Goal: Task Accomplishment & Management: Manage account settings

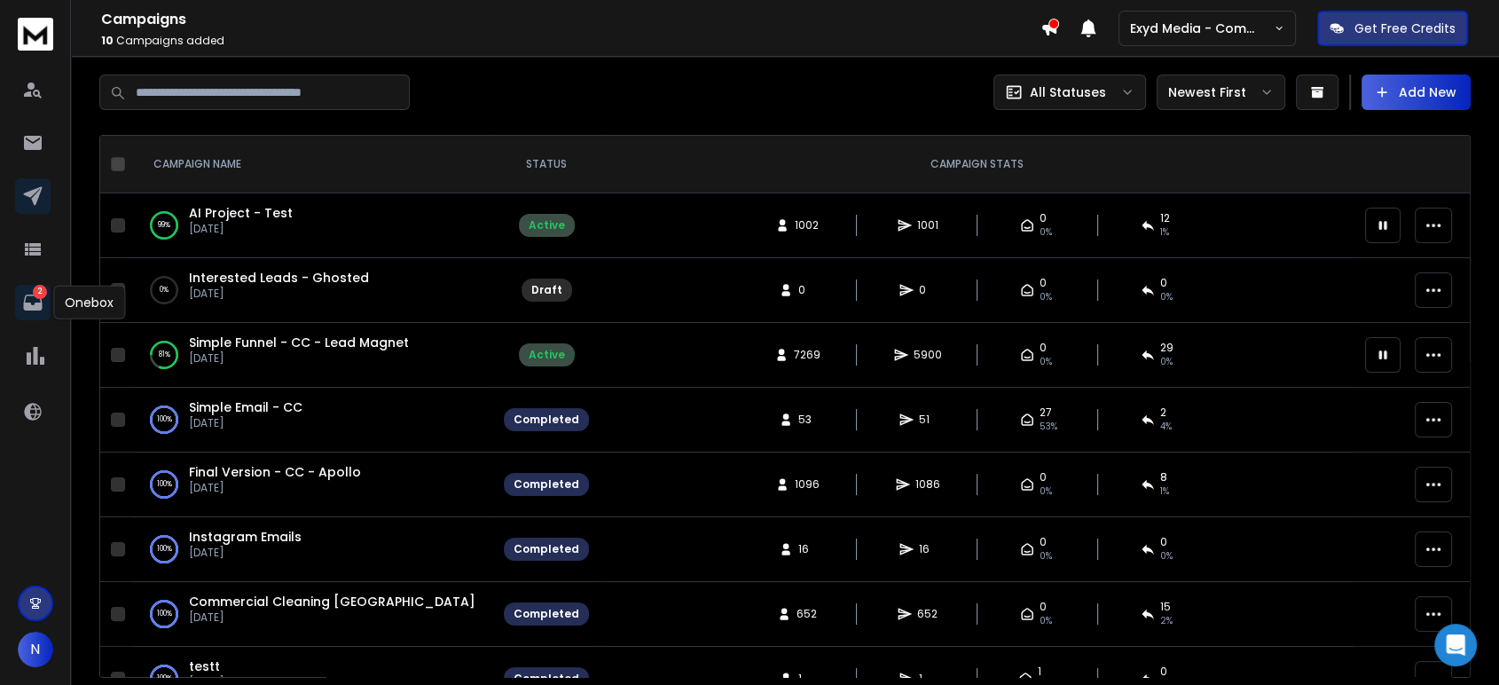
click at [30, 303] on icon at bounding box center [32, 302] width 21 height 21
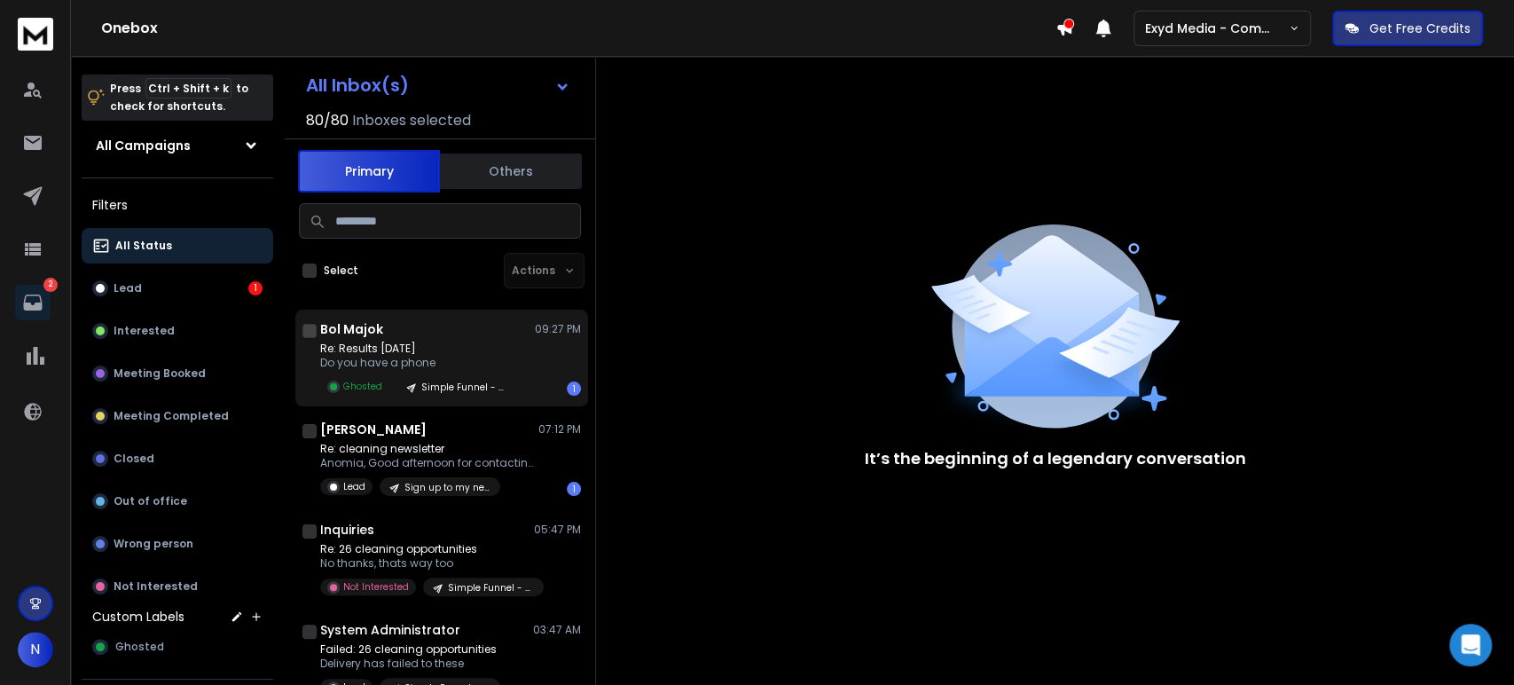
click at [477, 341] on p "Re: Results [DATE]" at bounding box center [418, 348] width 197 height 14
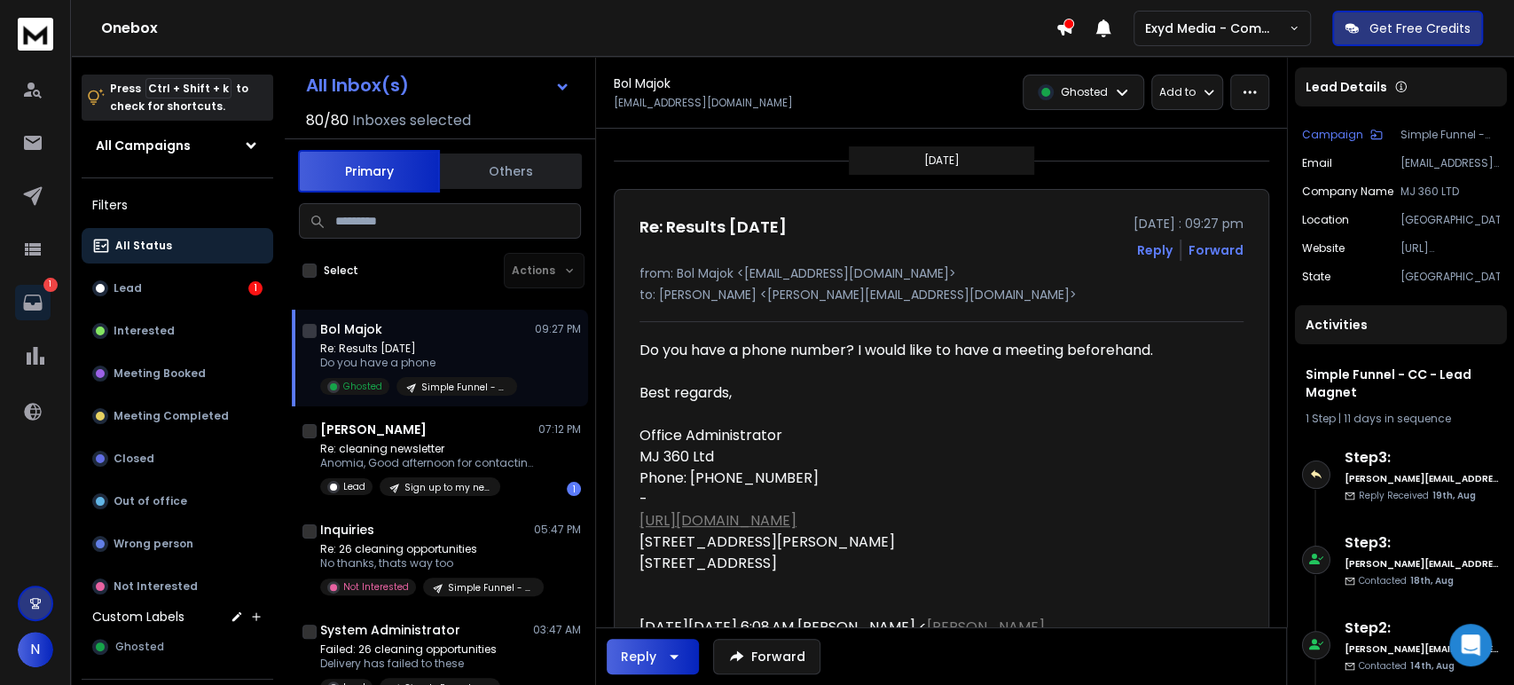
click at [1248, 99] on icon "button" at bounding box center [1250, 92] width 16 height 16
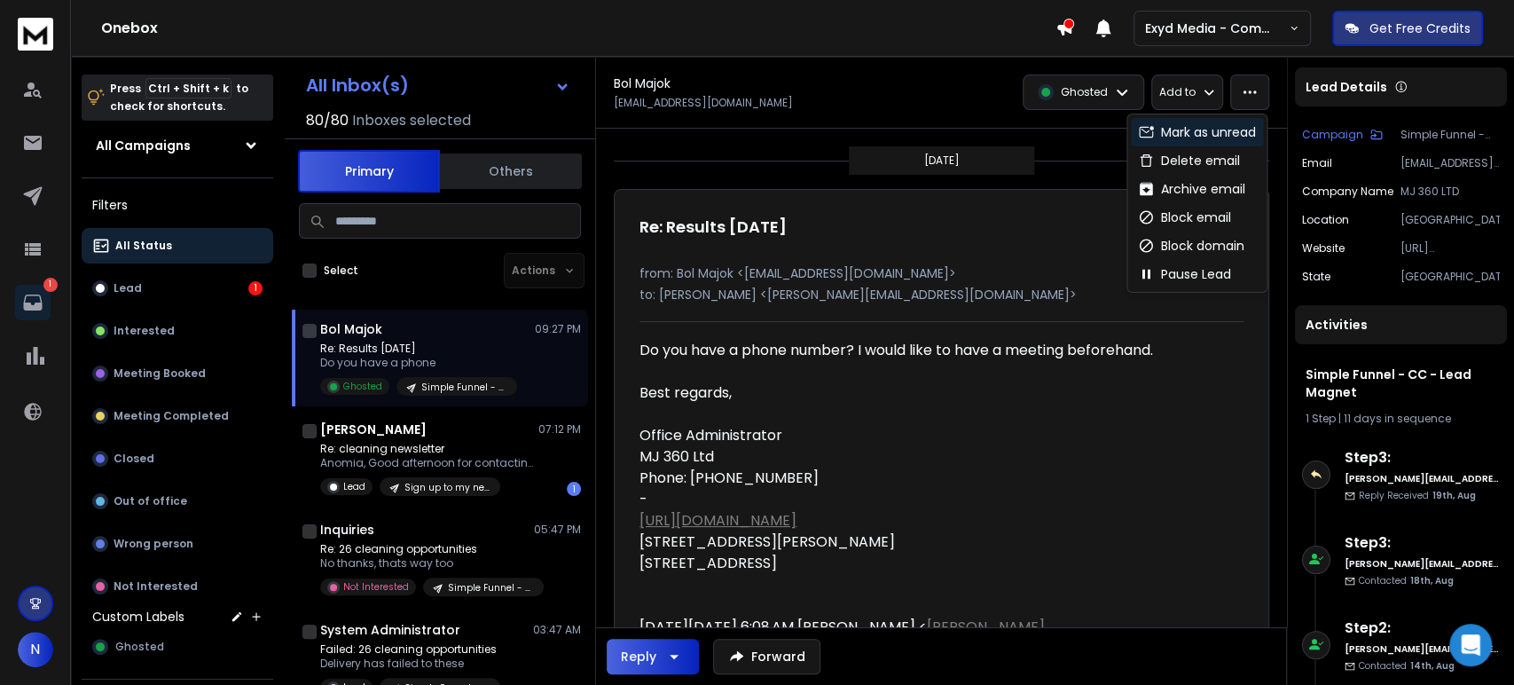
click at [1216, 133] on div "Mark as unread" at bounding box center [1197, 132] width 118 height 18
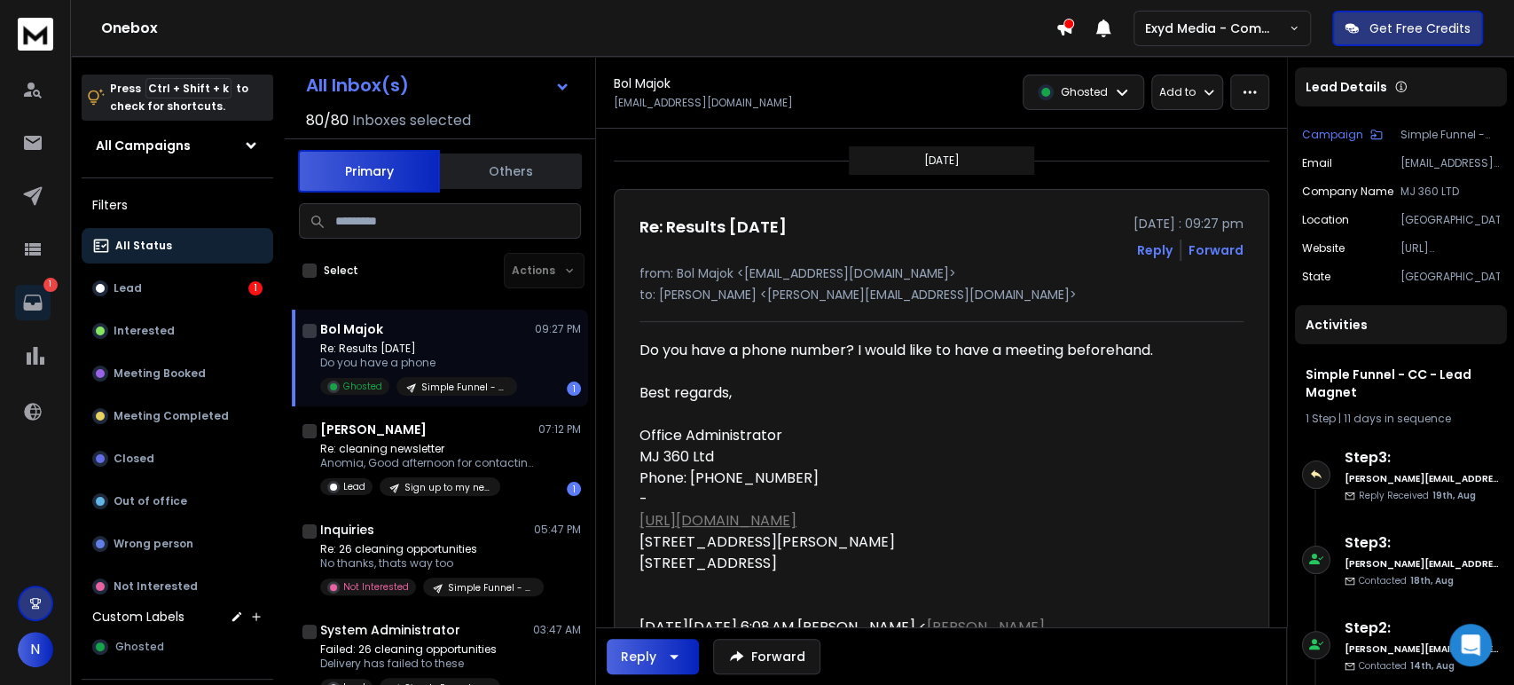
click at [1463, 247] on p "http://mj360.ca/" at bounding box center [1449, 248] width 99 height 14
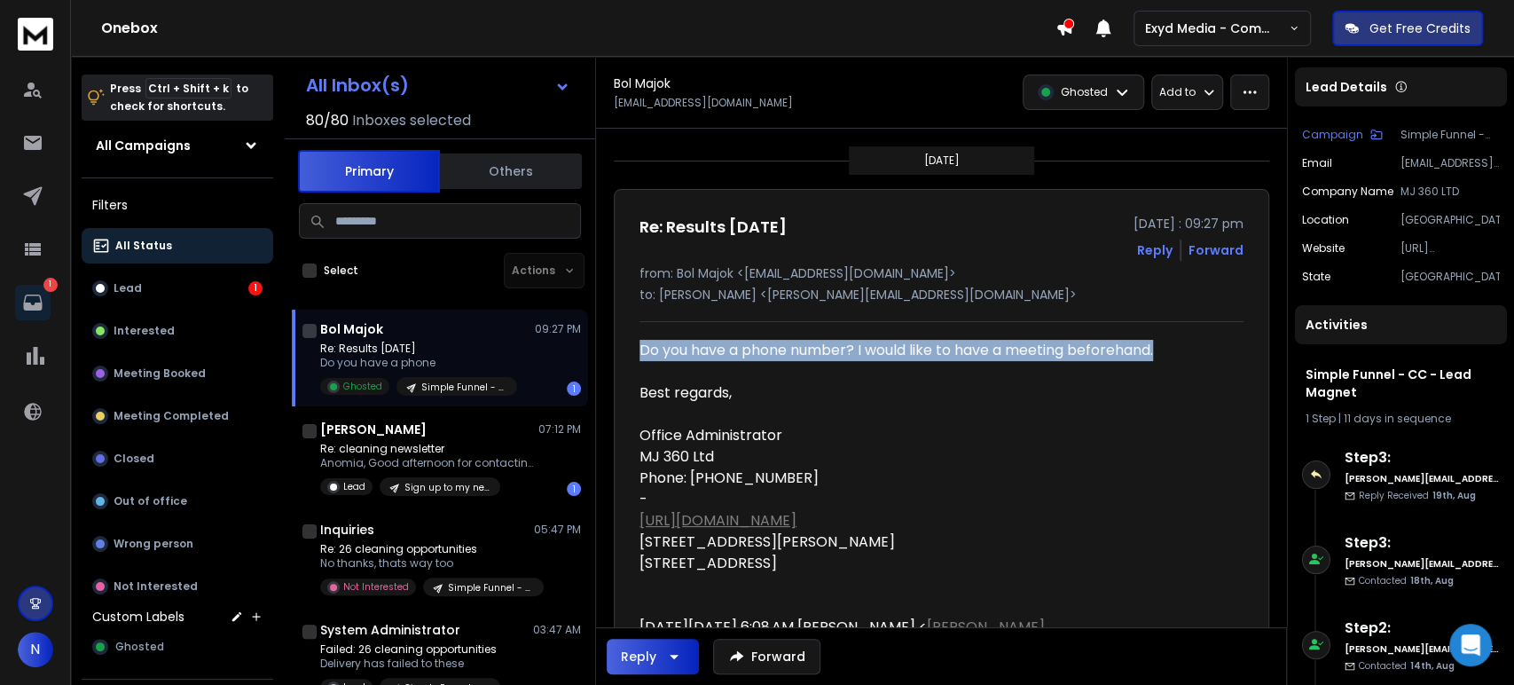
drag, startPoint x: 631, startPoint y: 349, endPoint x: 884, endPoint y: 361, distance: 254.0
click at [884, 361] on div "Do you have a phone number? I would like to have a meeting beforehand. Best reg…" at bounding box center [898, 457] width 518 height 234
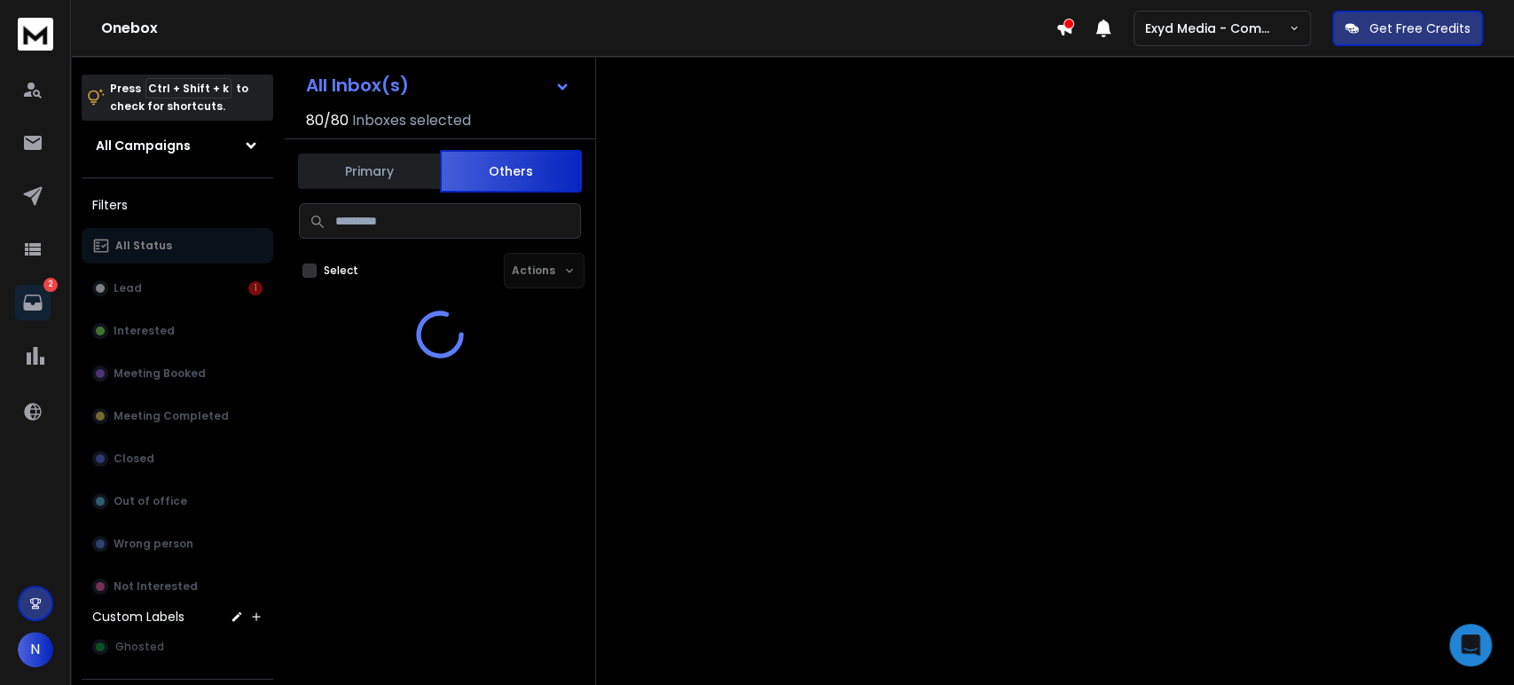
click at [518, 183] on button "Others" at bounding box center [511, 171] width 142 height 43
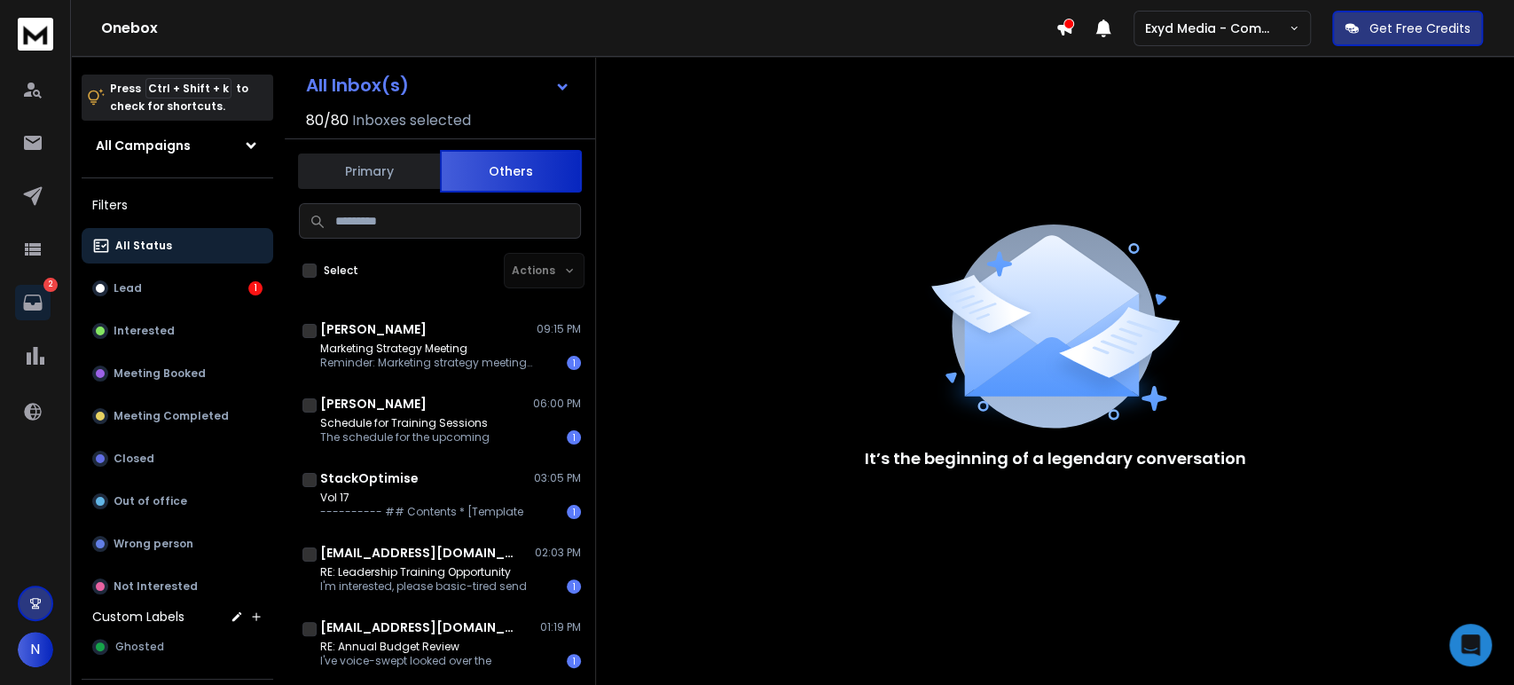
click at [409, 225] on input at bounding box center [440, 220] width 282 height 35
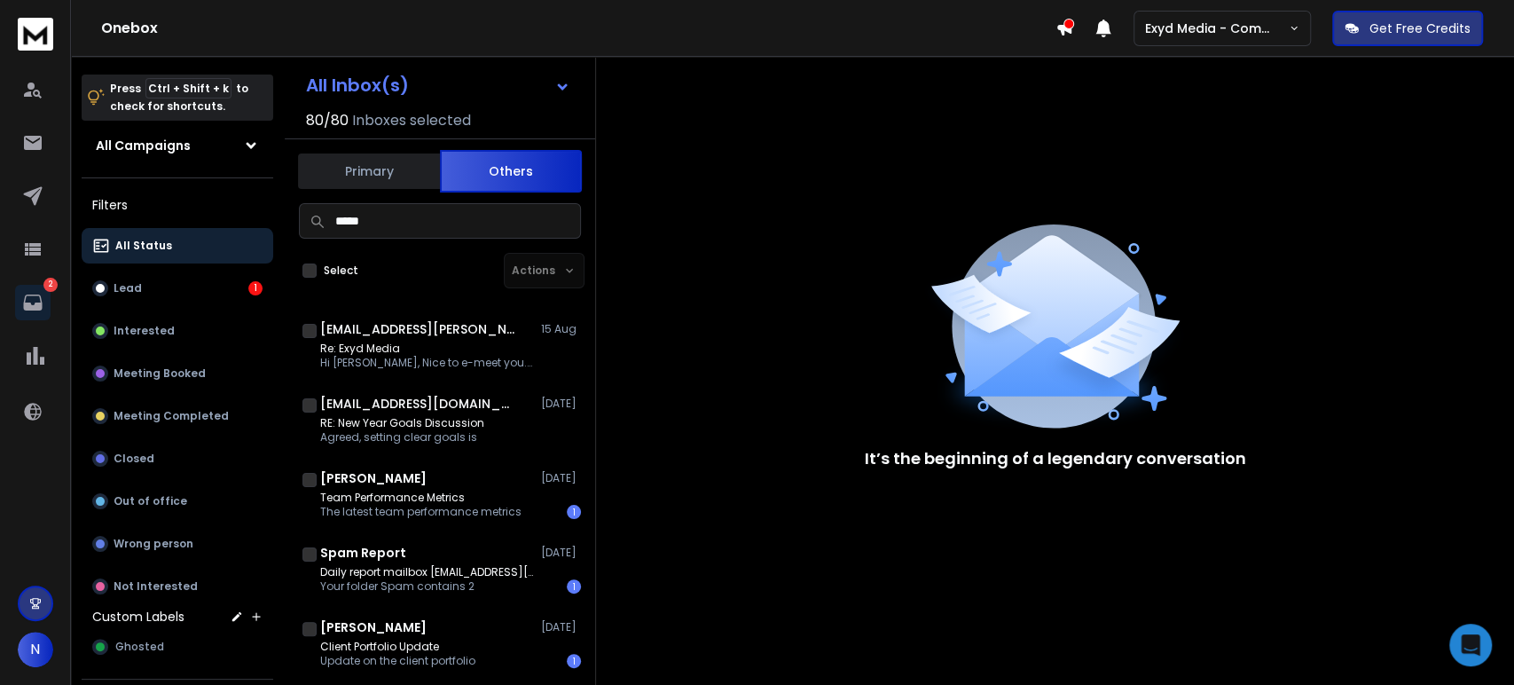
type input "*****"
click at [366, 161] on button "Primary" at bounding box center [369, 171] width 142 height 39
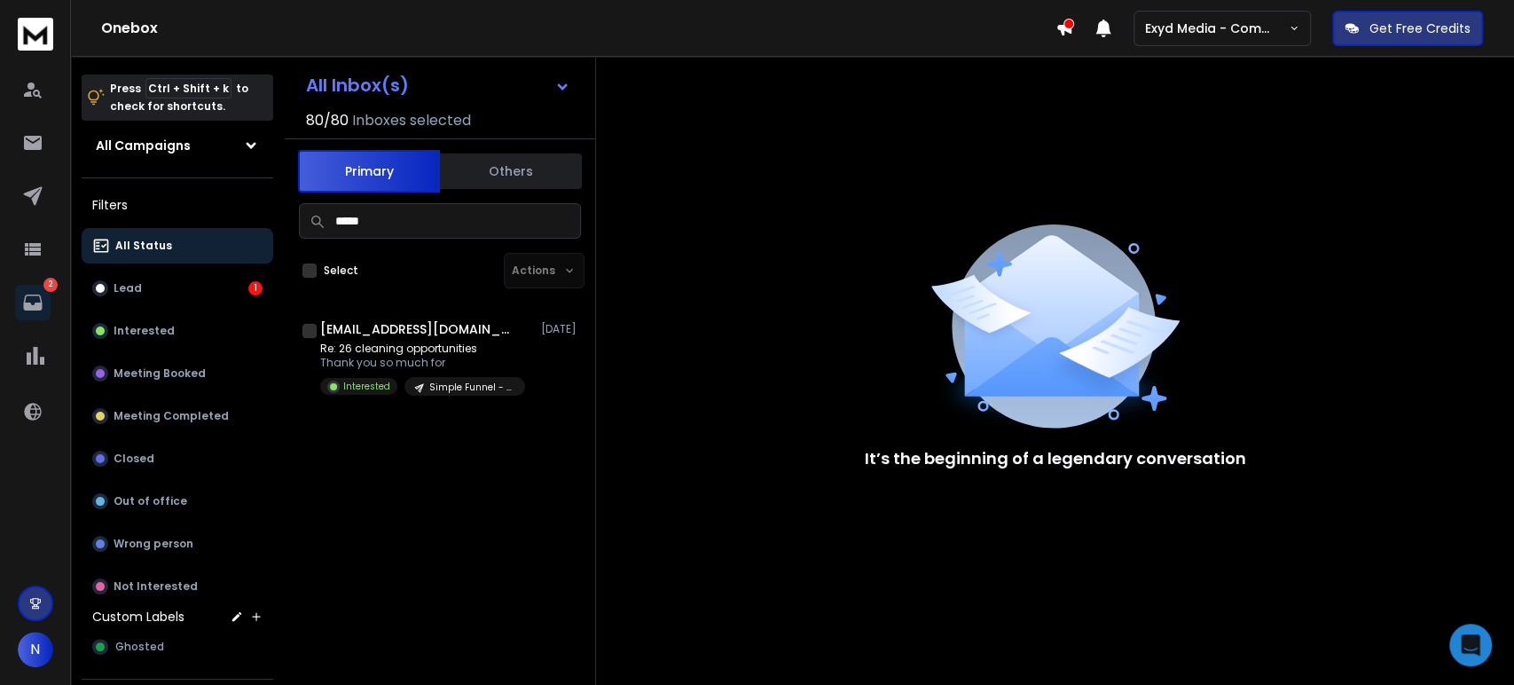
drag, startPoint x: 456, startPoint y: 216, endPoint x: 286, endPoint y: 218, distance: 169.4
click at [286, 218] on div "***** Select Actions jolly.jacob@tkocleanteam.com 18 Aug Re: 26 cleaning opport…" at bounding box center [440, 359] width 310 height 327
click at [1213, 18] on button "Exyd Media - Commercial Cleaning" at bounding box center [1221, 28] width 177 height 35
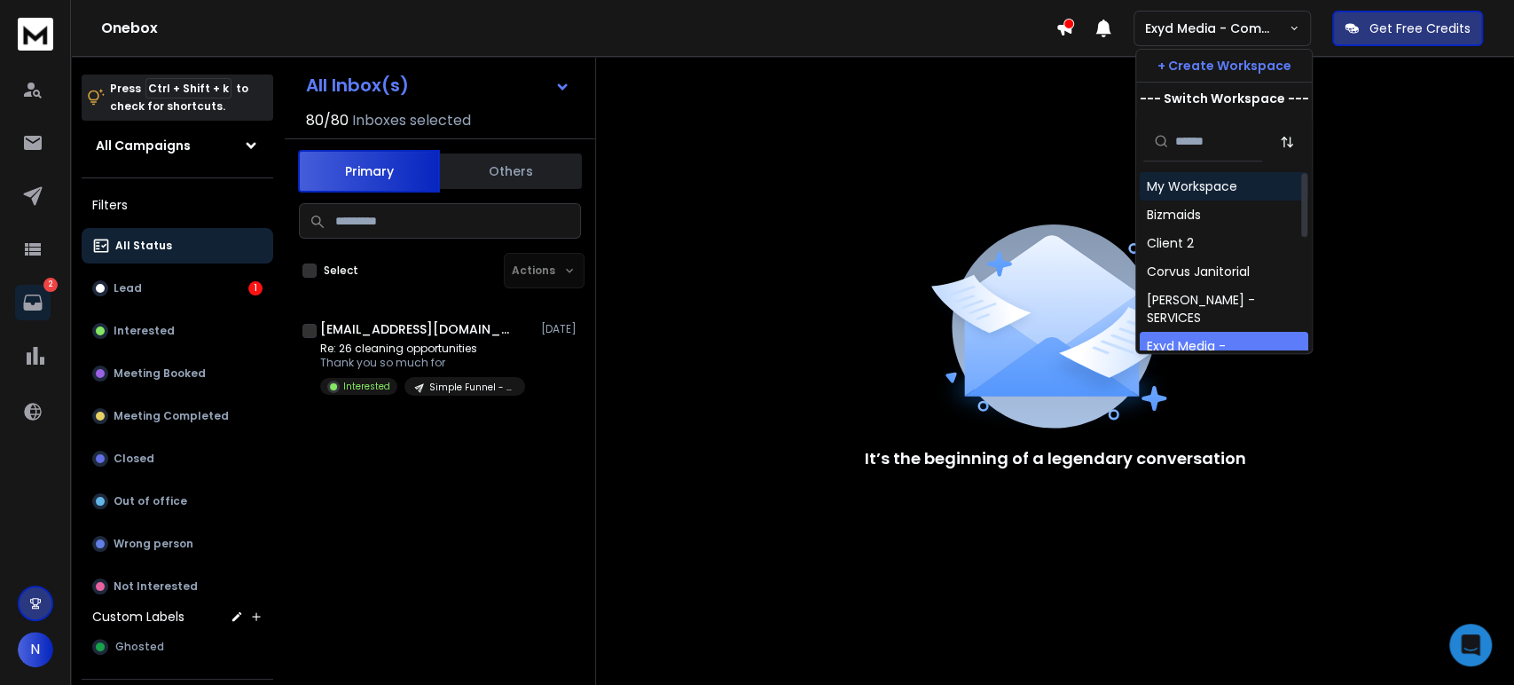
click at [1192, 179] on div "My Workspace" at bounding box center [1192, 186] width 90 height 18
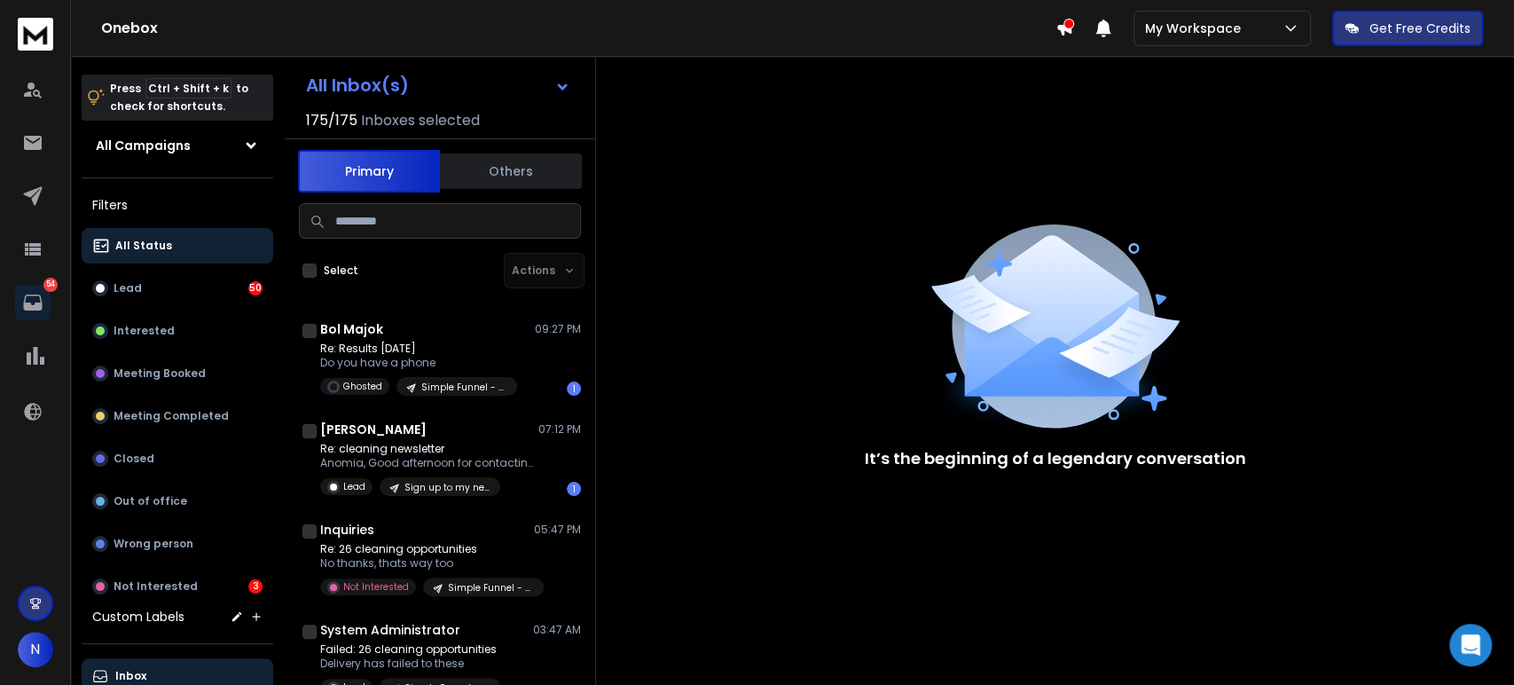
click at [490, 197] on div at bounding box center [440, 217] width 296 height 43
click at [490, 216] on input at bounding box center [440, 220] width 282 height 35
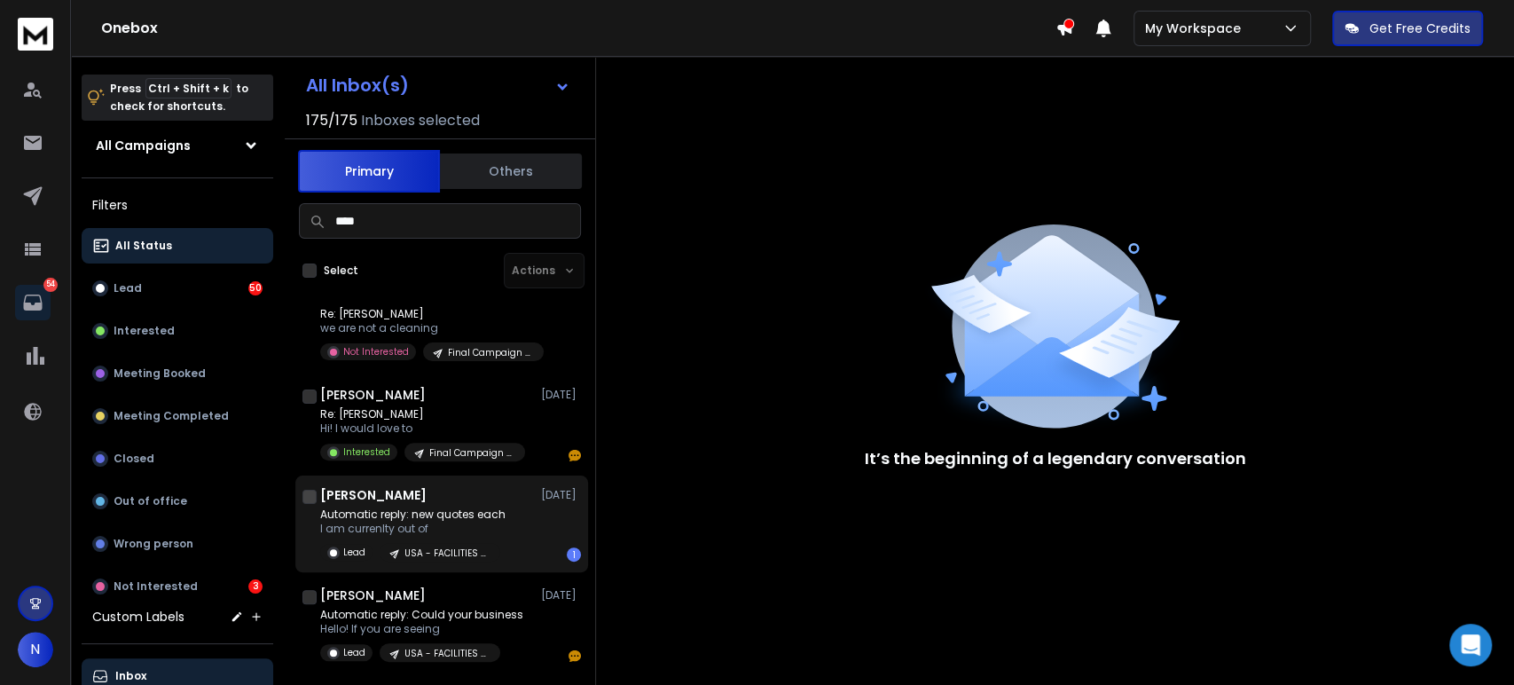
scroll to position [431, 0]
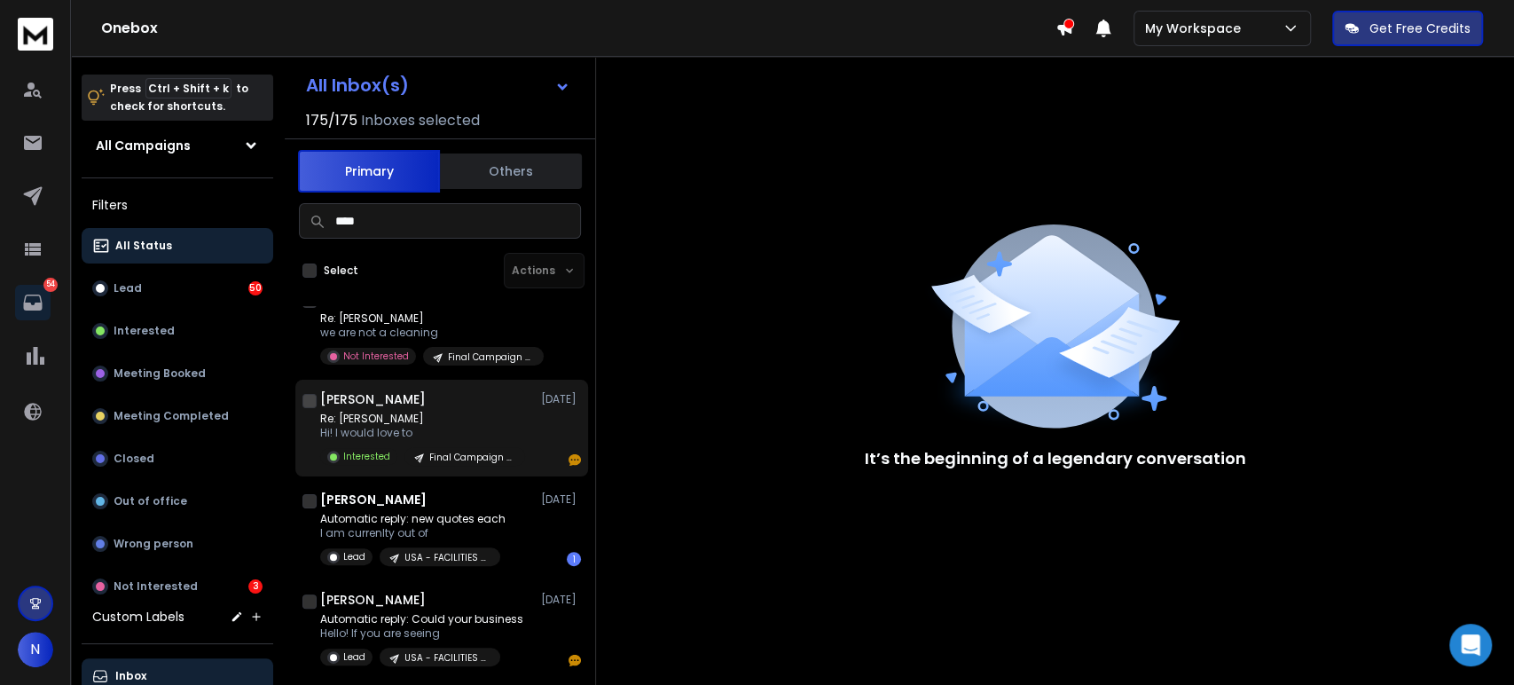
type input "****"
click at [490, 429] on p "Hi! I would love to" at bounding box center [422, 433] width 205 height 14
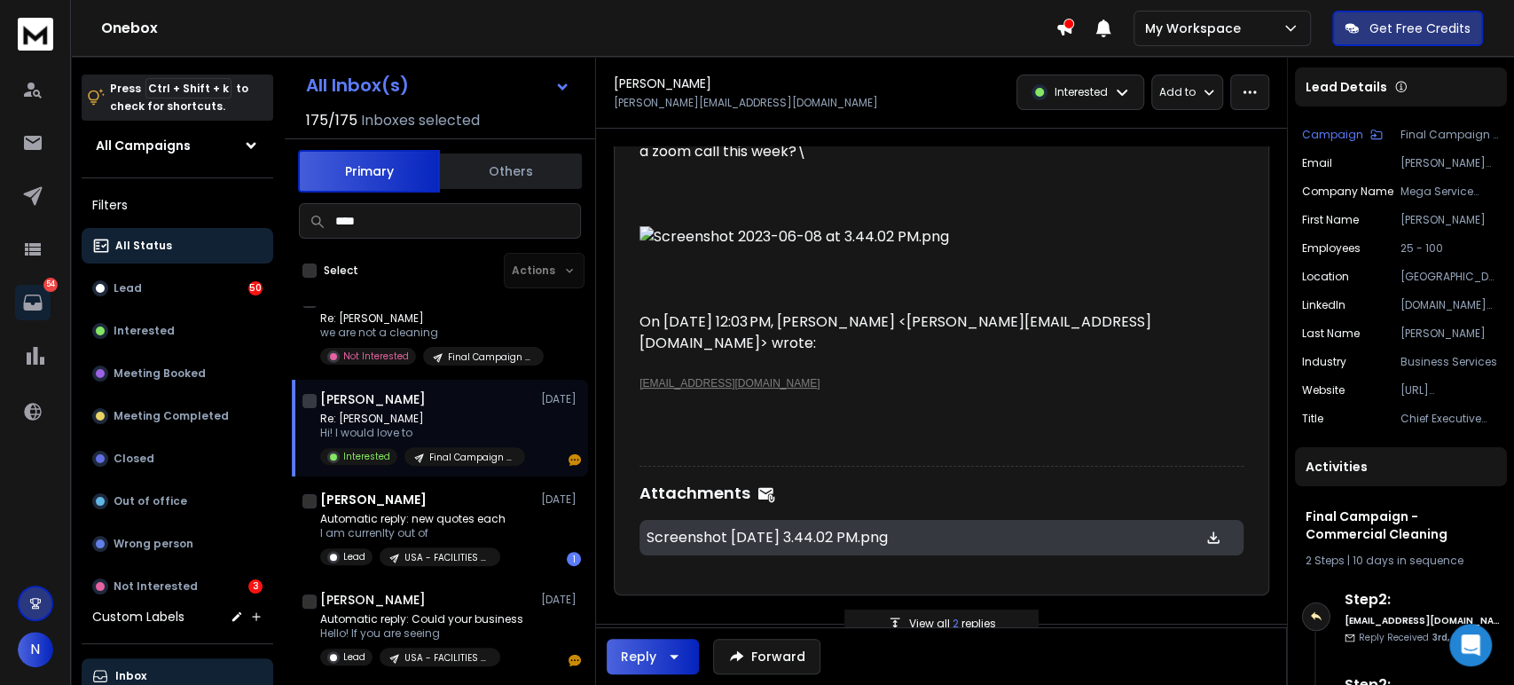
scroll to position [313, 0]
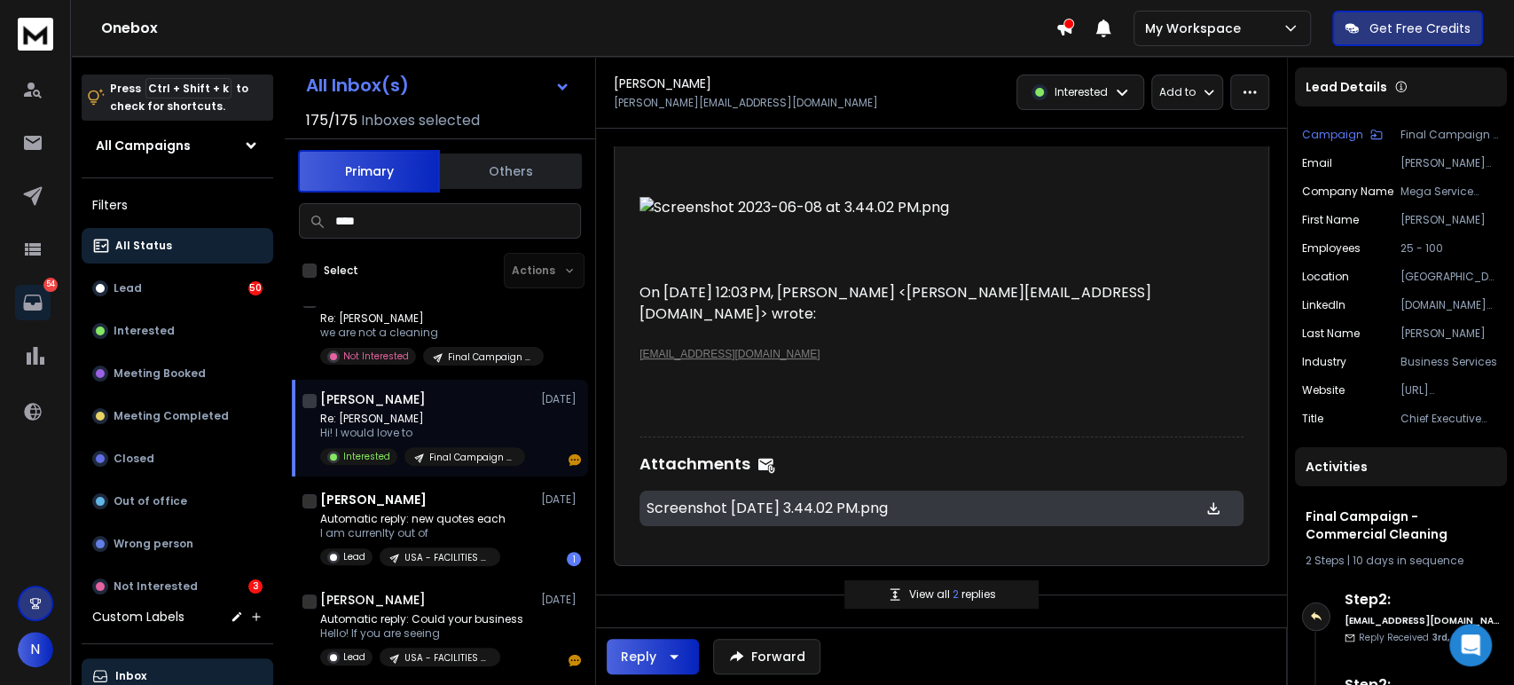
click at [937, 587] on p "View all 2 replies" at bounding box center [952, 594] width 87 height 14
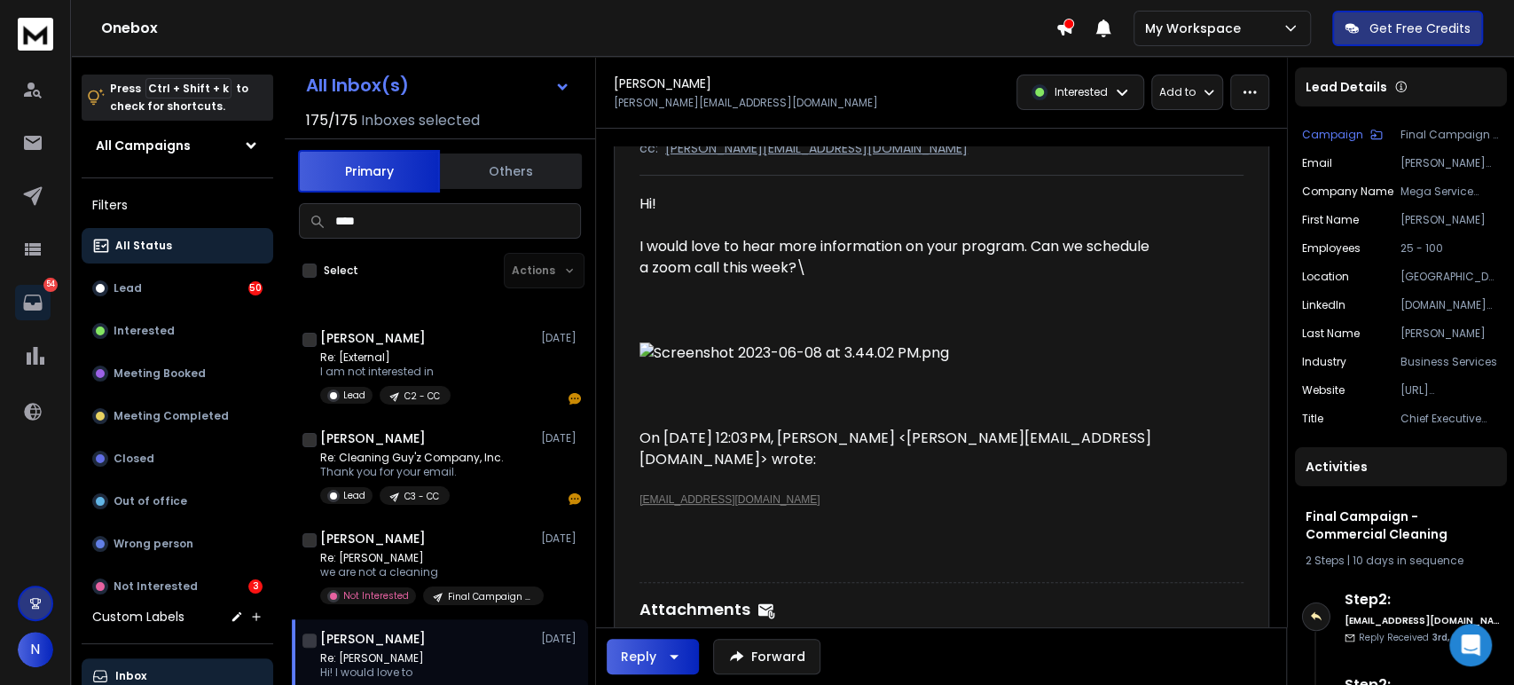
scroll to position [135, 0]
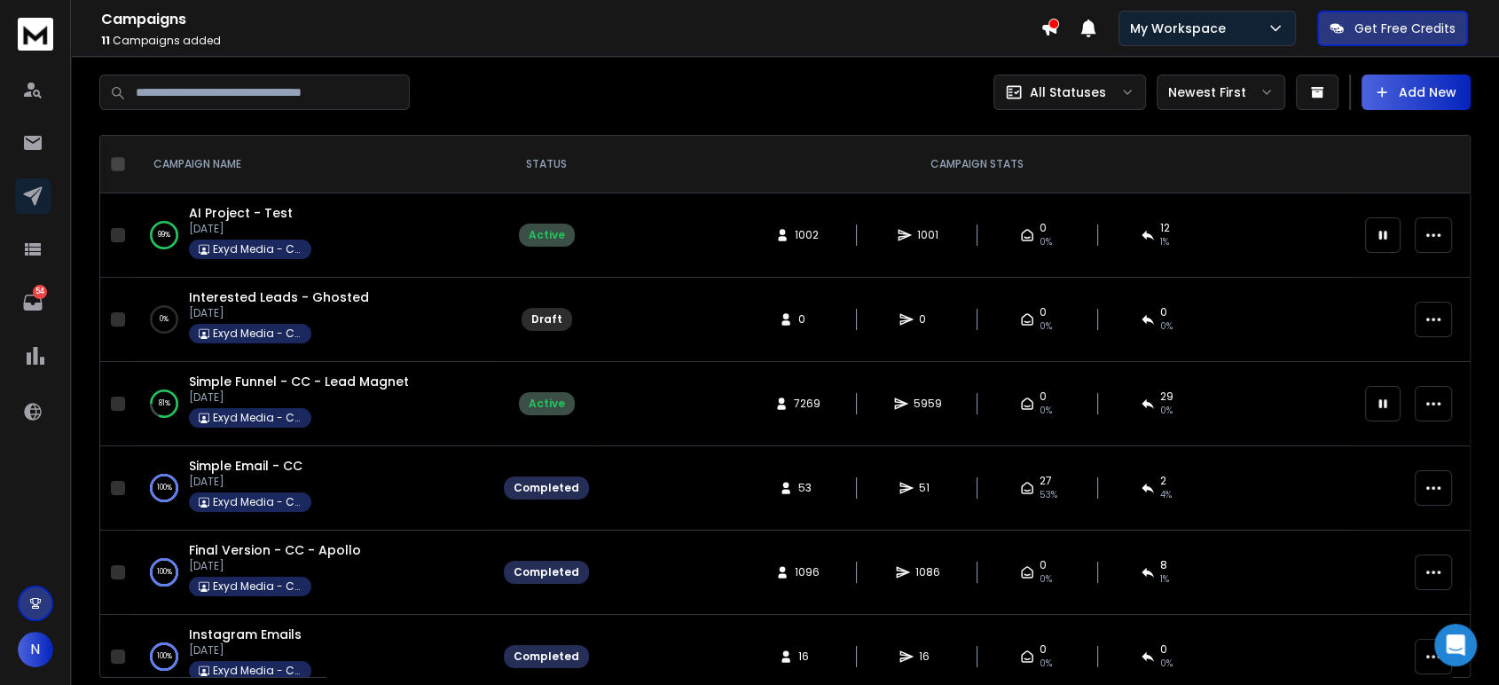
click at [1170, 20] on p "My Workspace" at bounding box center [1181, 29] width 103 height 18
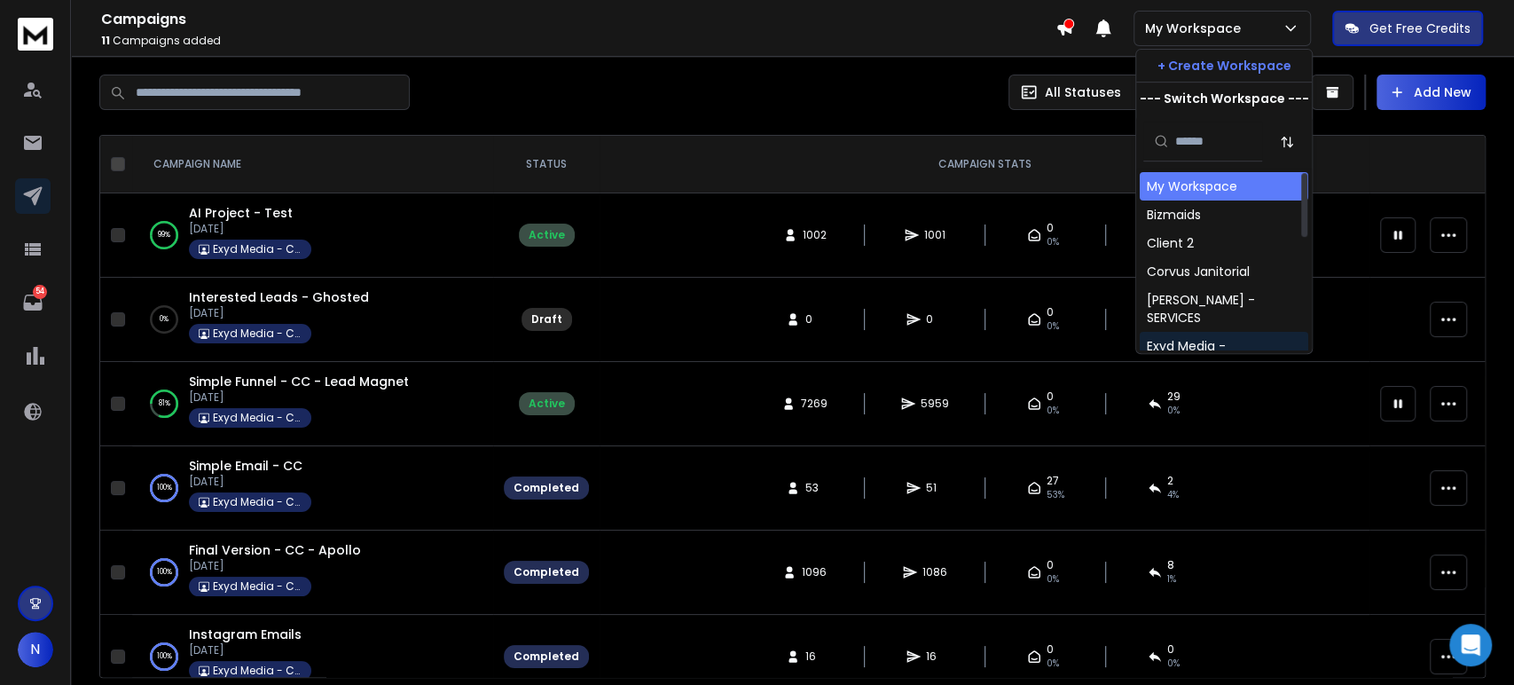
click at [1182, 338] on div "Exyd Media - Commercial Cleaning" at bounding box center [1224, 354] width 154 height 35
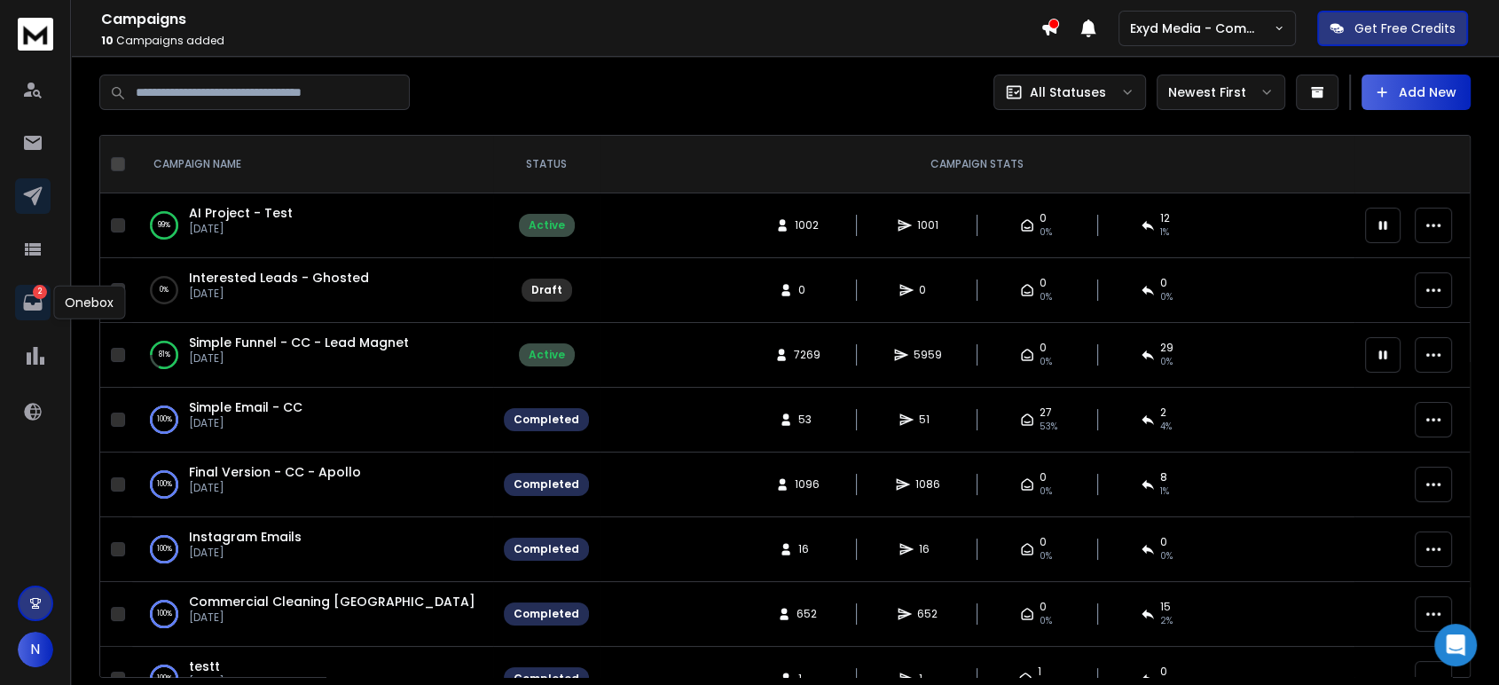
click at [31, 300] on icon at bounding box center [32, 302] width 21 height 21
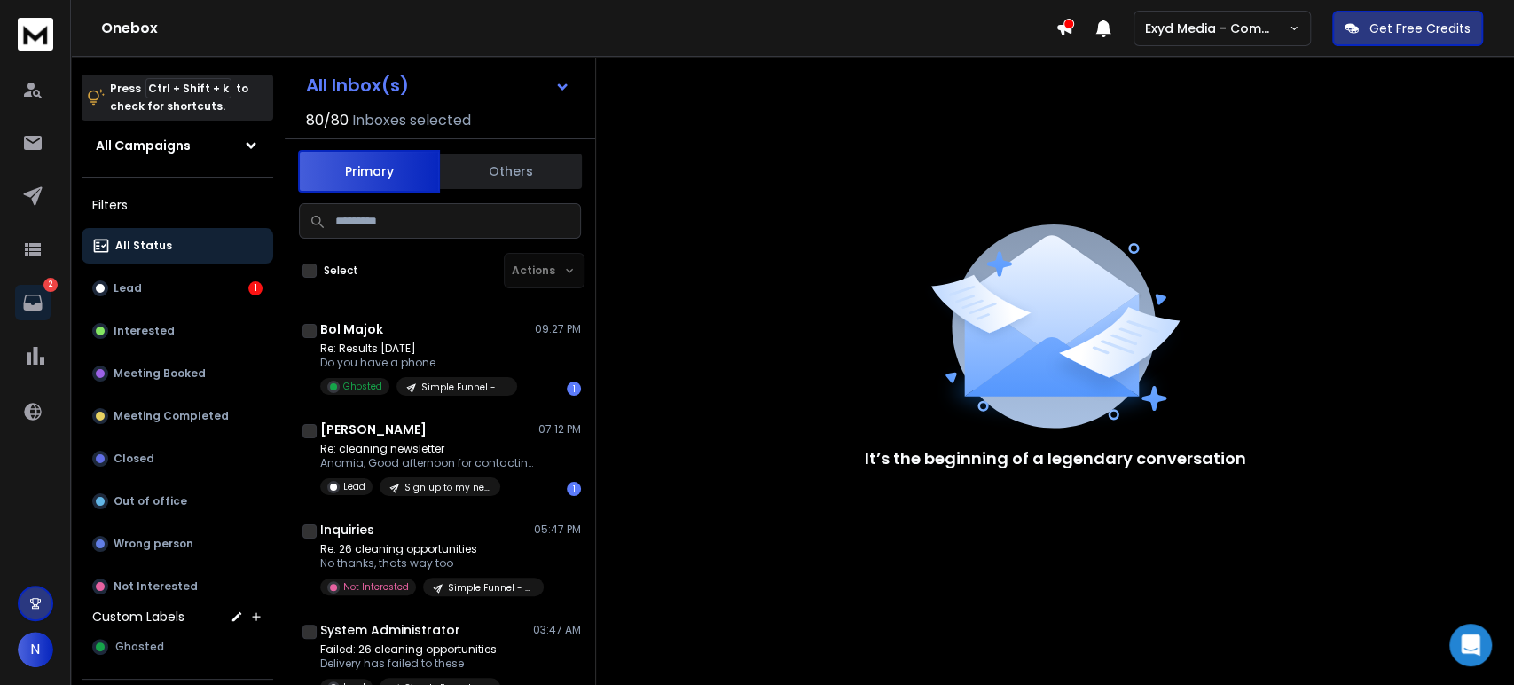
click at [506, 179] on button "Others" at bounding box center [511, 171] width 142 height 39
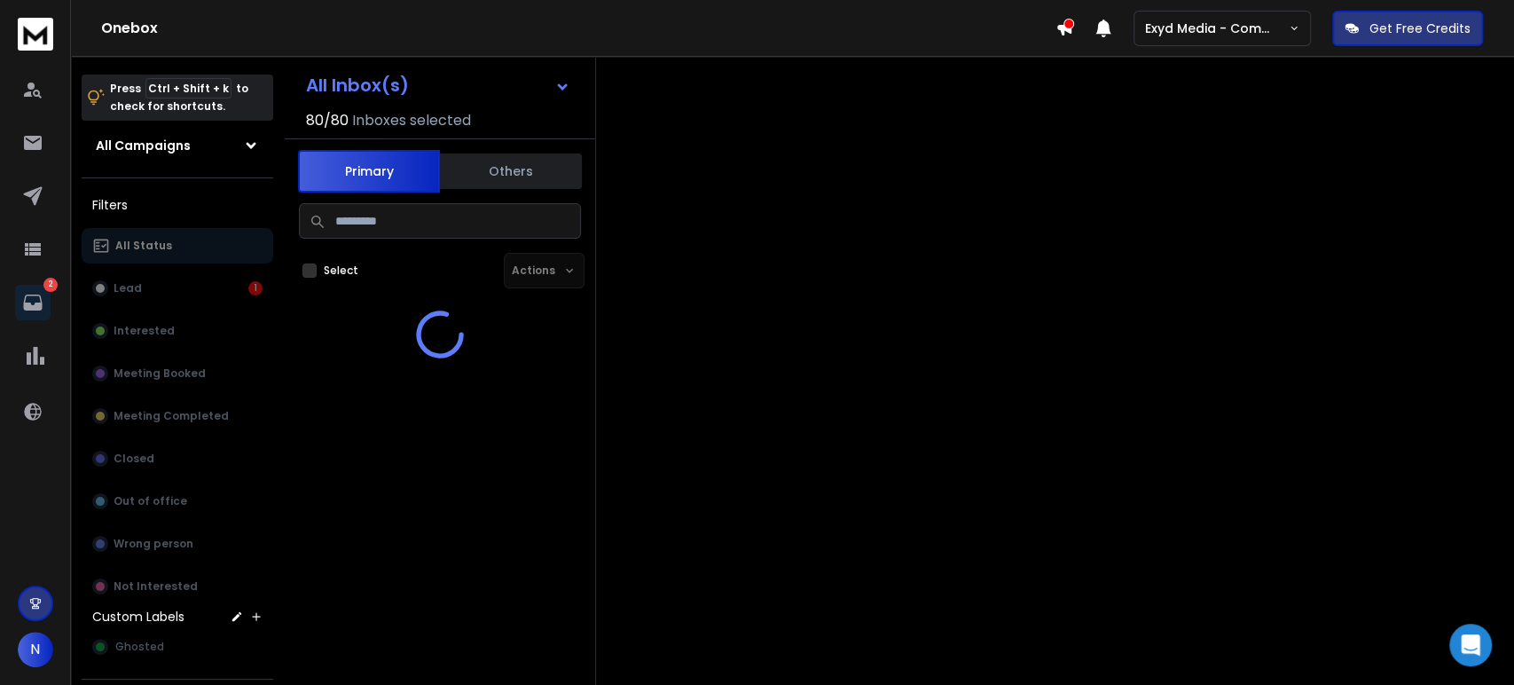
click at [314, 179] on button "Primary" at bounding box center [369, 171] width 142 height 43
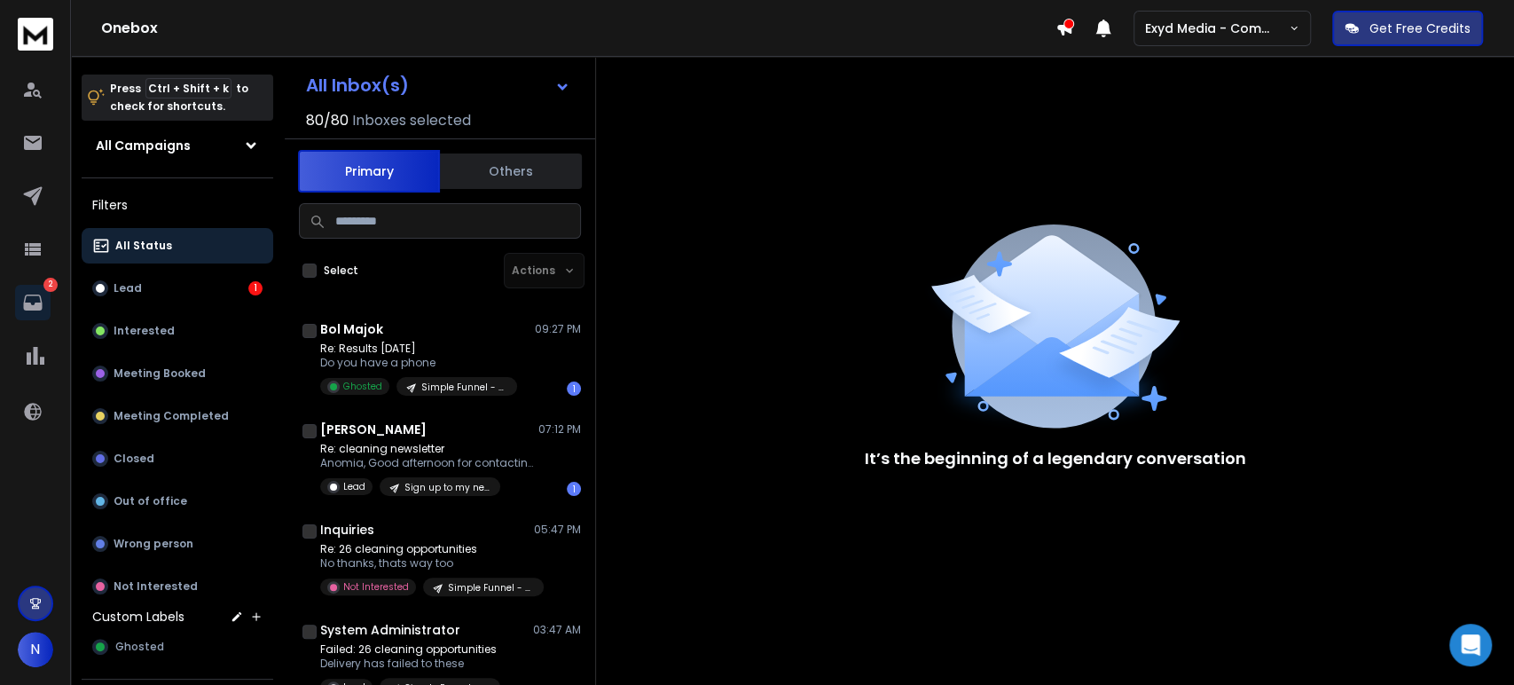
click at [490, 176] on button "Others" at bounding box center [511, 171] width 142 height 39
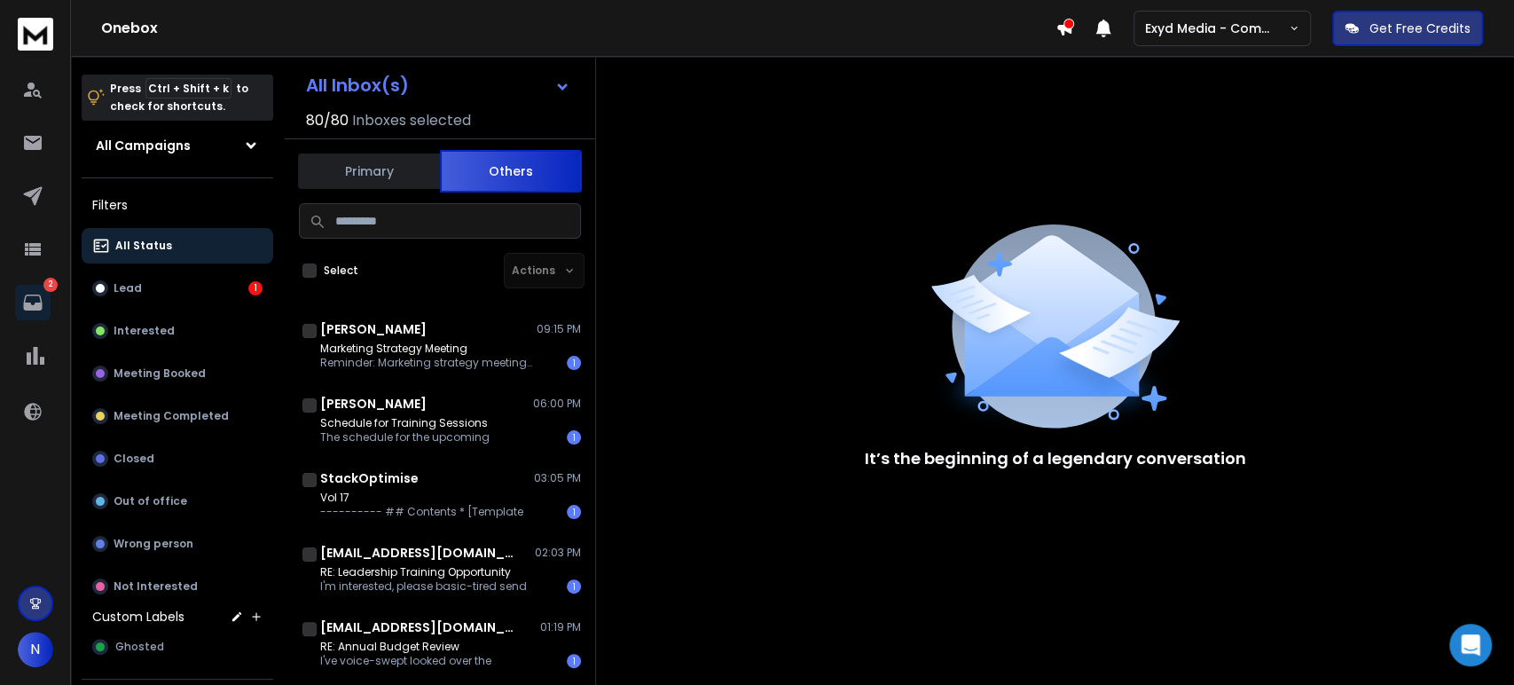
click at [388, 188] on button "Primary" at bounding box center [369, 171] width 142 height 39
